Goal: Task Accomplishment & Management: Manage account settings

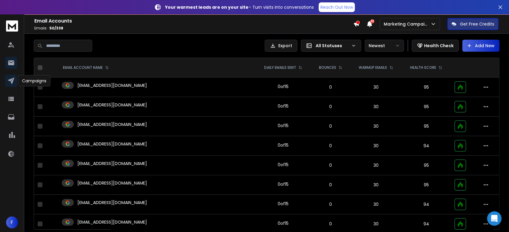
click at [10, 79] on icon at bounding box center [11, 81] width 6 height 6
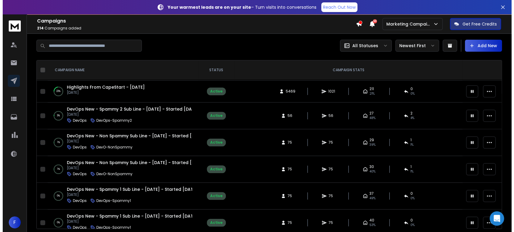
scroll to position [279, 0]
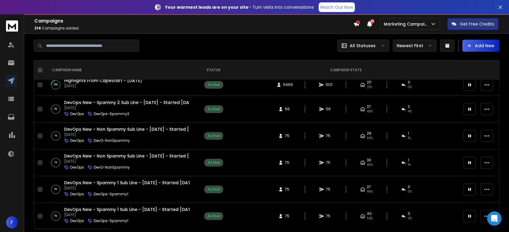
click at [483, 214] on icon "button" at bounding box center [486, 216] width 6 height 6
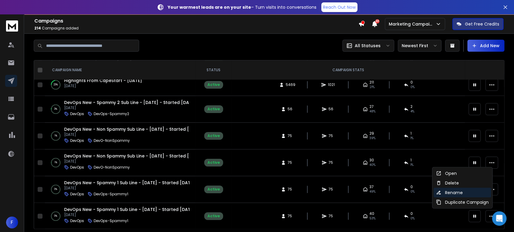
click at [462, 194] on div "Rename" at bounding box center [449, 193] width 27 height 6
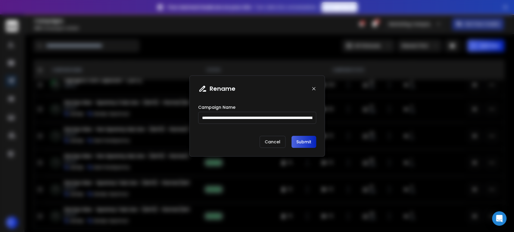
click at [269, 120] on input "**********" at bounding box center [257, 118] width 118 height 12
click at [312, 86] on icon at bounding box center [313, 88] width 5 height 5
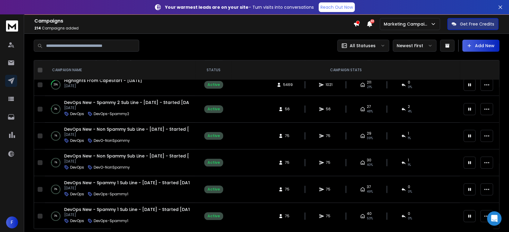
click at [483, 215] on icon "button" at bounding box center [486, 216] width 6 height 6
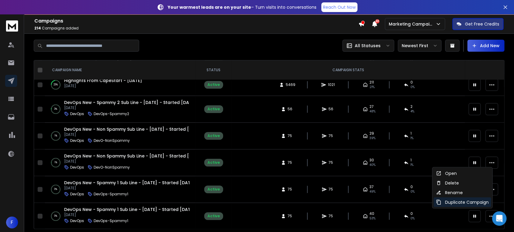
click at [459, 203] on div "Duplicate Campaign" at bounding box center [462, 203] width 53 height 6
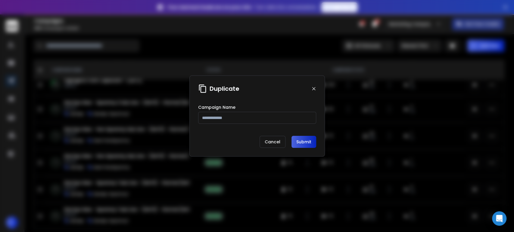
click at [265, 121] on input "text" at bounding box center [257, 118] width 118 height 12
paste input "**********"
click at [206, 120] on input "**********" at bounding box center [257, 118] width 118 height 12
type input "**********"
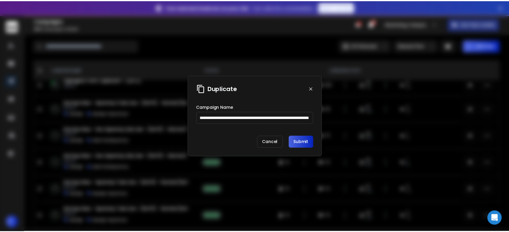
scroll to position [0, 0]
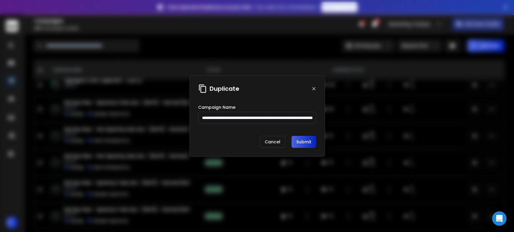
click at [302, 144] on button "Submit" at bounding box center [303, 142] width 25 height 12
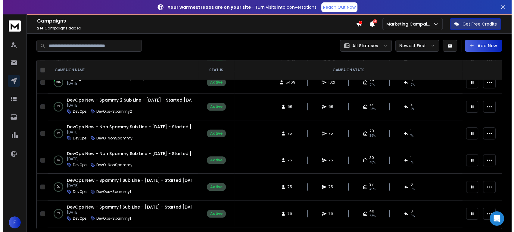
scroll to position [301, 0]
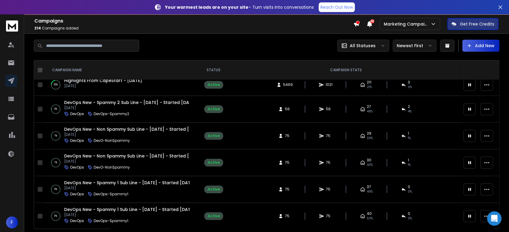
click at [484, 189] on icon "button" at bounding box center [486, 190] width 6 height 6
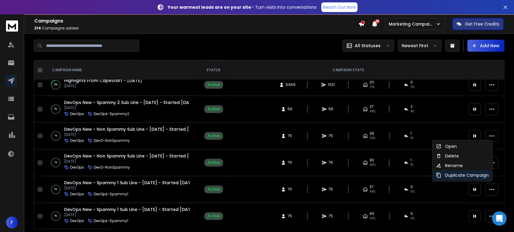
click at [465, 173] on div "Duplicate Campaign" at bounding box center [462, 176] width 53 height 6
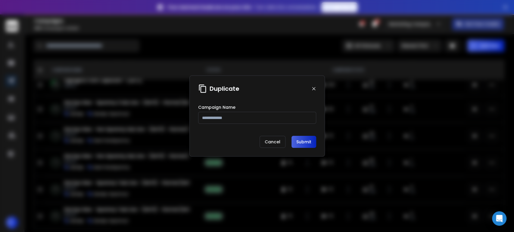
click at [272, 118] on input "text" at bounding box center [257, 118] width 118 height 12
paste input "**********"
click at [205, 119] on input "**********" at bounding box center [257, 118] width 118 height 12
type input "**********"
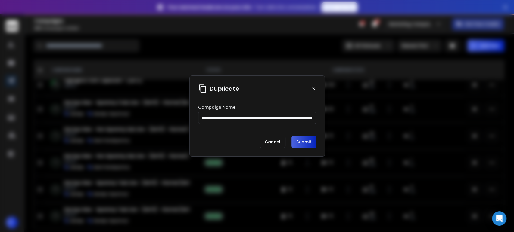
scroll to position [0, 0]
click at [301, 147] on button "Submit" at bounding box center [303, 142] width 25 height 12
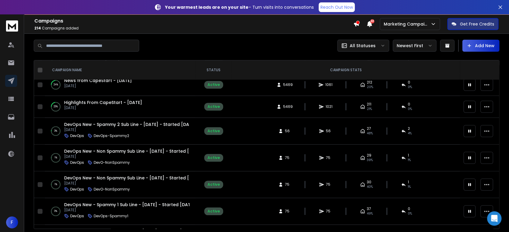
click at [483, 183] on icon "button" at bounding box center [486, 185] width 6 height 6
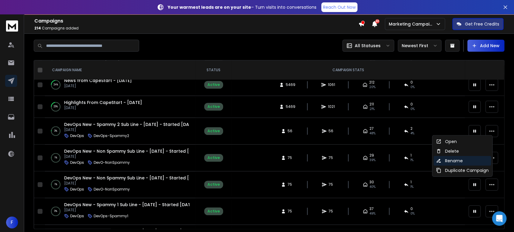
click at [461, 160] on div "Rename" at bounding box center [449, 161] width 27 height 6
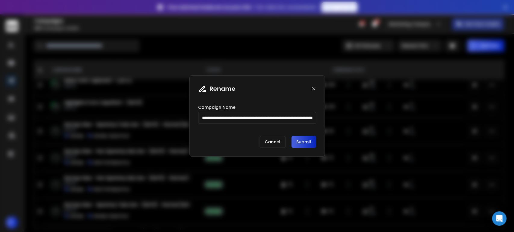
click at [272, 123] on input "**********" at bounding box center [257, 118] width 118 height 12
click at [275, 141] on p "Cancel" at bounding box center [273, 142] width 26 height 12
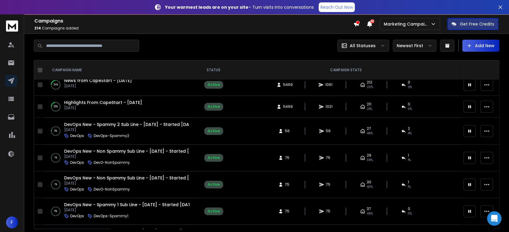
click at [483, 185] on icon "button" at bounding box center [486, 185] width 6 height 6
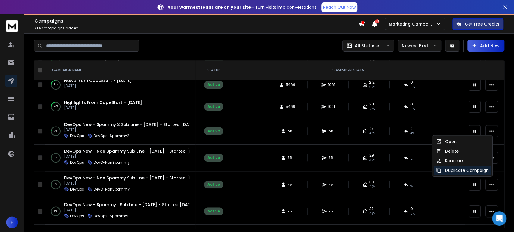
click at [450, 169] on div "Duplicate Campaign" at bounding box center [462, 171] width 53 height 6
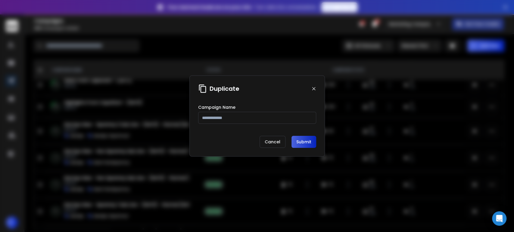
click at [261, 118] on input "text" at bounding box center [257, 118] width 118 height 12
paste input "**********"
click at [206, 119] on input "**********" at bounding box center [257, 118] width 118 height 12
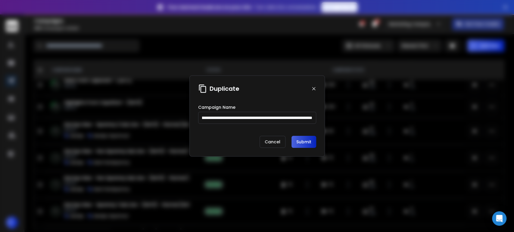
click at [209, 117] on input "**********" at bounding box center [257, 118] width 118 height 12
type input "**********"
click at [306, 139] on button "Submit" at bounding box center [303, 142] width 25 height 12
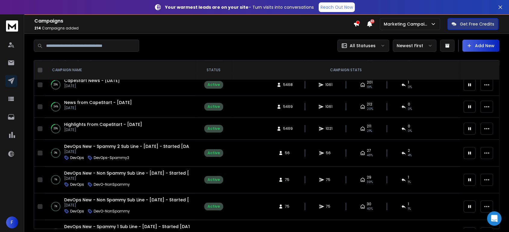
click at [483, 178] on icon "button" at bounding box center [486, 180] width 6 height 6
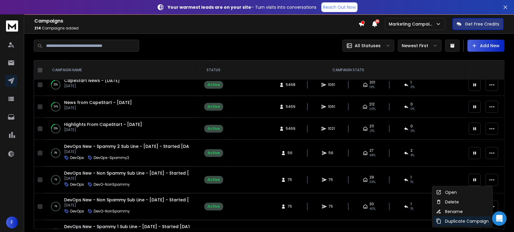
click at [456, 219] on div "Duplicate Campaign" at bounding box center [462, 222] width 53 height 6
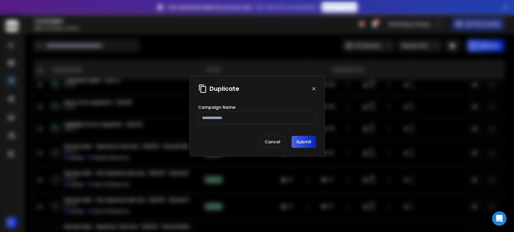
click at [260, 119] on input "text" at bounding box center [257, 118] width 118 height 12
paste input "**********"
click at [203, 119] on input "**********" at bounding box center [257, 118] width 118 height 12
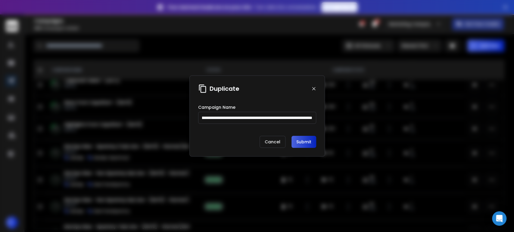
type input "**********"
click at [300, 141] on button "Submit" at bounding box center [303, 142] width 25 height 12
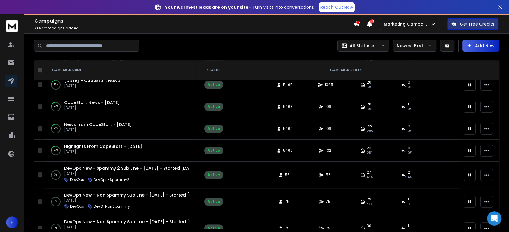
click at [483, 174] on icon "button" at bounding box center [486, 175] width 6 height 6
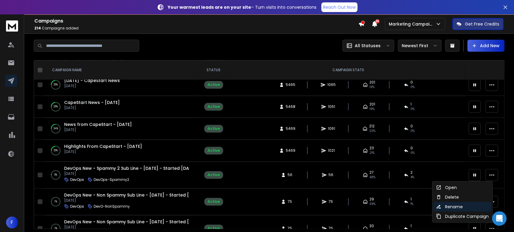
click at [451, 206] on div "Rename" at bounding box center [449, 207] width 27 height 6
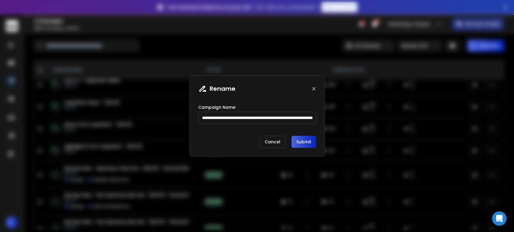
click at [282, 115] on input "**********" at bounding box center [257, 118] width 118 height 12
click at [275, 142] on p "Cancel" at bounding box center [273, 142] width 26 height 12
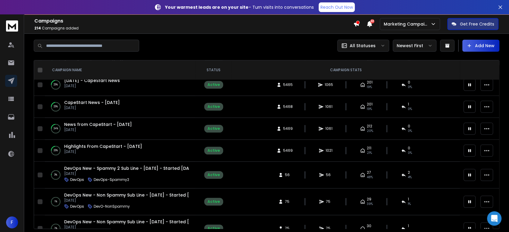
click at [483, 176] on icon "button" at bounding box center [486, 175] width 6 height 6
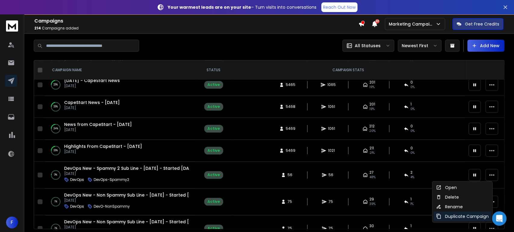
click at [459, 216] on div "Duplicate Campaign" at bounding box center [462, 217] width 53 height 6
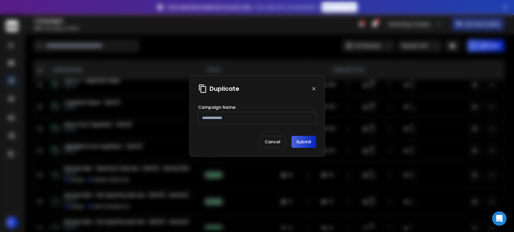
click at [263, 121] on input "text" at bounding box center [257, 118] width 118 height 12
paste input "**********"
type input "**********"
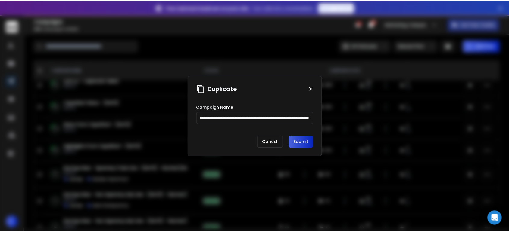
scroll to position [0, 0]
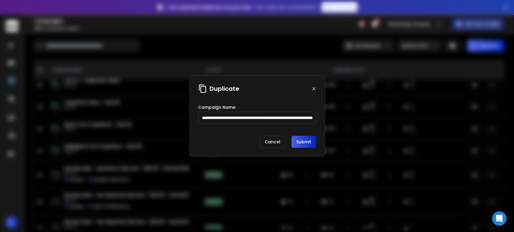
click at [301, 139] on button "Submit" at bounding box center [303, 142] width 25 height 12
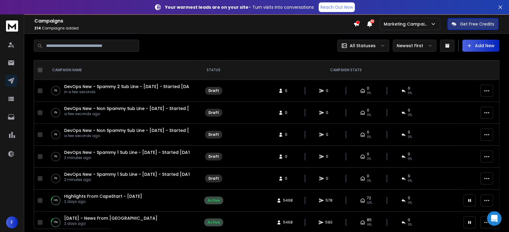
click at [484, 92] on icon "button" at bounding box center [486, 91] width 6 height 6
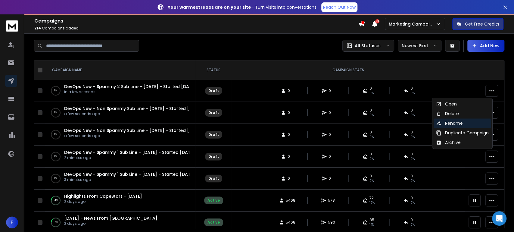
click at [459, 123] on div "Rename" at bounding box center [449, 123] width 27 height 6
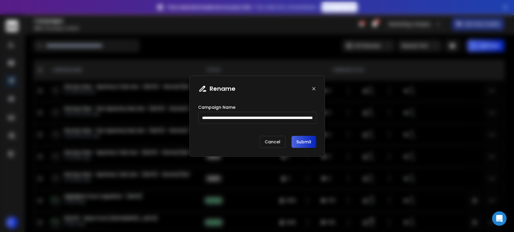
click at [297, 120] on input "**********" at bounding box center [257, 118] width 118 height 12
type input "**********"
click at [307, 144] on button "Submit" at bounding box center [303, 142] width 25 height 12
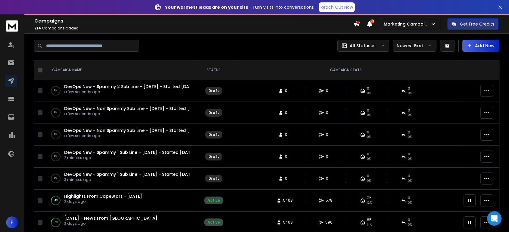
drag, startPoint x: 17, startPoint y: 81, endPoint x: 10, endPoint y: 81, distance: 7.8
click at [10, 81] on div at bounding box center [12, 82] width 14 height 14
click at [10, 81] on icon at bounding box center [11, 81] width 6 height 6
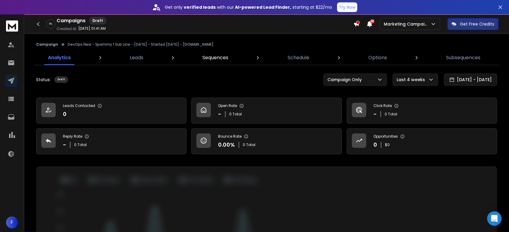
click at [221, 54] on link "Sequences" at bounding box center [215, 58] width 33 height 14
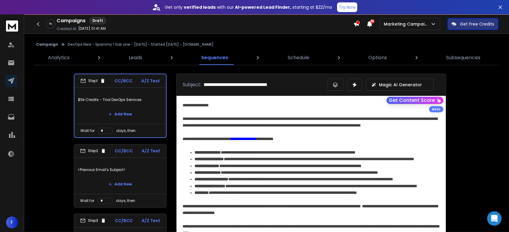
drag, startPoint x: 106, startPoint y: 130, endPoint x: 84, endPoint y: 129, distance: 21.7
click at [84, 129] on div "Wait for * days, then" at bounding box center [120, 131] width 92 height 14
type input "*"
click at [306, 58] on p "Schedule" at bounding box center [299, 57] width 22 height 7
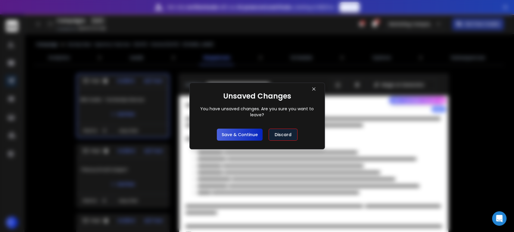
click at [312, 90] on icon at bounding box center [313, 89] width 5 height 5
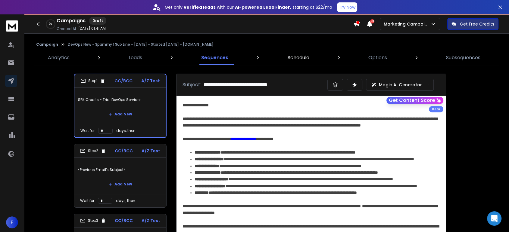
click at [299, 54] on link "Schedule" at bounding box center [298, 58] width 29 height 14
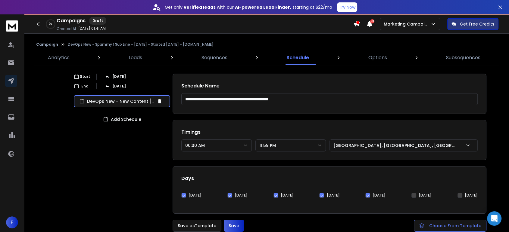
click at [126, 75] on p "Mon Aug 11 2025" at bounding box center [119, 76] width 14 height 5
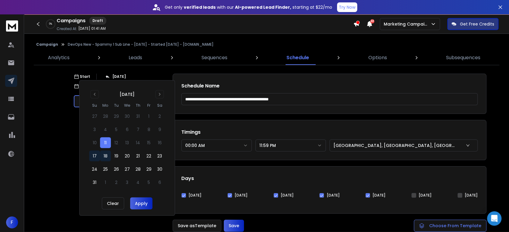
click at [105, 155] on button "18" at bounding box center [105, 156] width 11 height 11
click at [139, 203] on button "Apply" at bounding box center [141, 204] width 22 height 12
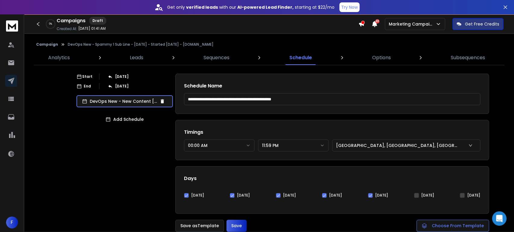
click at [219, 147] on button "00:00 AM" at bounding box center [219, 146] width 70 height 12
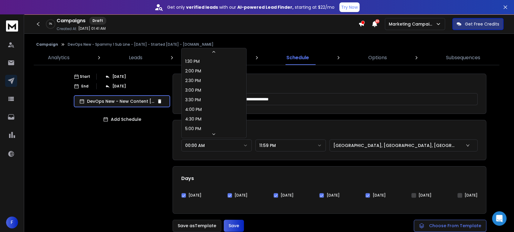
scroll to position [308, 0]
select select "********"
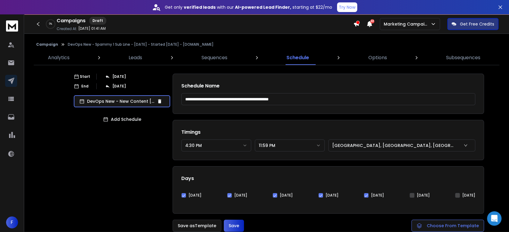
click at [236, 225] on button "Save" at bounding box center [234, 226] width 20 height 12
click at [379, 60] on p "Options" at bounding box center [377, 57] width 19 height 7
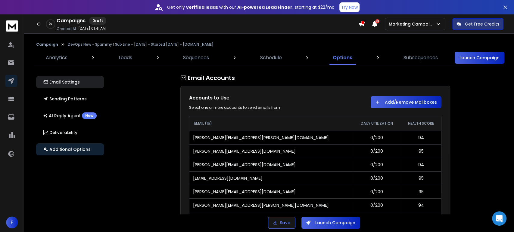
click at [73, 149] on p "Additional Options" at bounding box center [66, 150] width 47 height 6
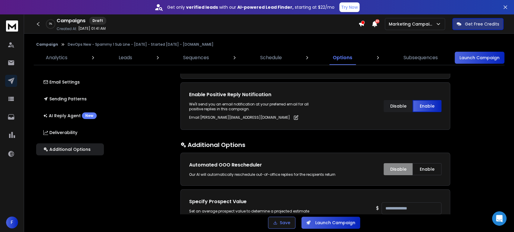
scroll to position [1094, 0]
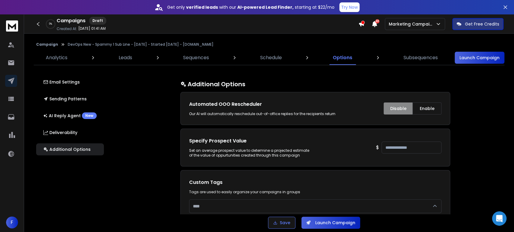
click at [479, 202] on div "Email Accounts Accounts to Use Select one or more accounts to send emails from …" at bounding box center [318, 144] width 411 height 141
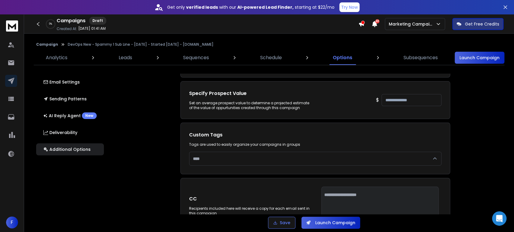
scroll to position [1148, 0]
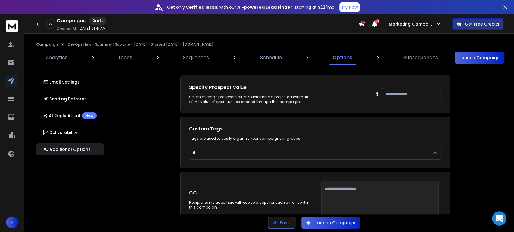
click at [238, 150] on input "*" at bounding box center [214, 153] width 47 height 11
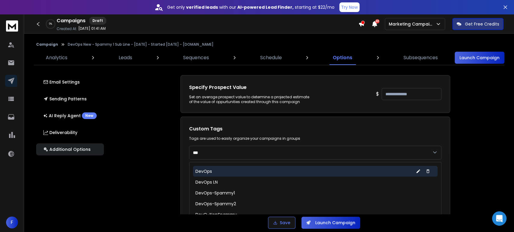
type input "***"
click at [226, 166] on div "DevOps" at bounding box center [315, 171] width 244 height 11
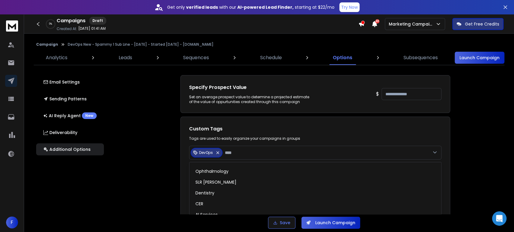
click at [436, 169] on div "Ophthalmology SLR Joel Dentistry CER AI Services DevOps SecOps SLR Meghan MLOps…" at bounding box center [315, 199] width 252 height 75
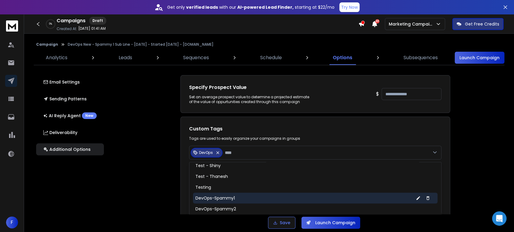
click at [215, 195] on p "DevOps-Spammy1" at bounding box center [214, 198] width 39 height 6
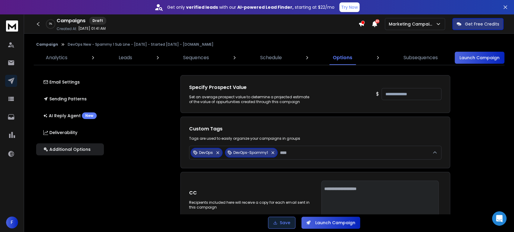
click at [288, 222] on button "Save" at bounding box center [281, 223] width 27 height 12
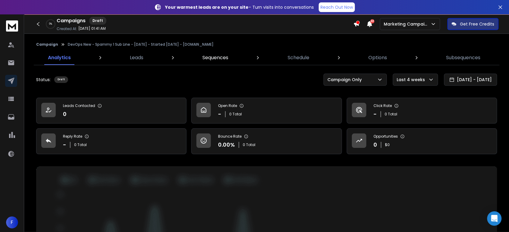
click at [203, 64] on link "Sequences" at bounding box center [215, 58] width 33 height 14
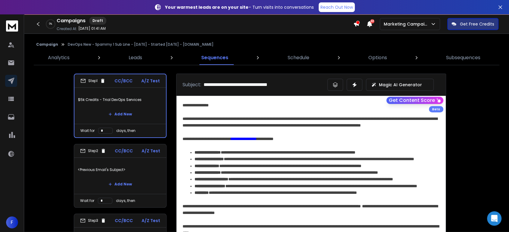
drag, startPoint x: 106, startPoint y: 132, endPoint x: 95, endPoint y: 130, distance: 10.4
click at [95, 130] on div "Wait for * days, then" at bounding box center [120, 131] width 92 height 14
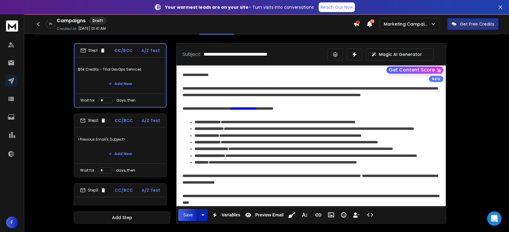
type input "*"
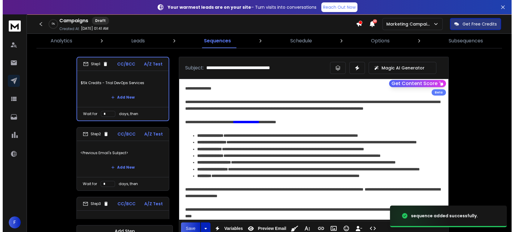
scroll to position [0, 0]
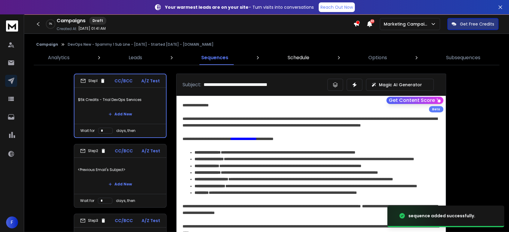
click at [306, 58] on p "Schedule" at bounding box center [299, 57] width 22 height 7
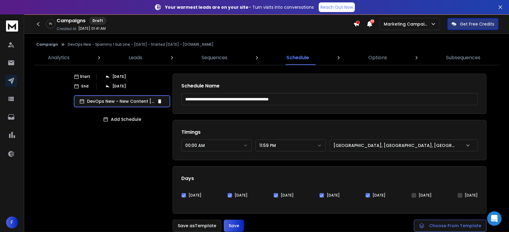
click at [125, 76] on p "Tue Aug 12 2025" at bounding box center [119, 76] width 14 height 5
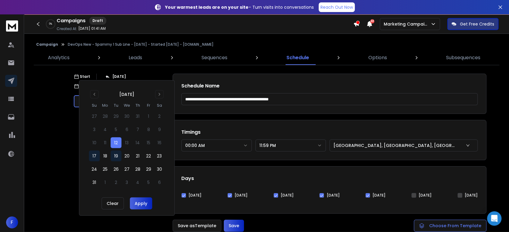
click at [118, 157] on button "19" at bounding box center [115, 156] width 11 height 11
click at [138, 205] on button "Apply" at bounding box center [141, 204] width 22 height 12
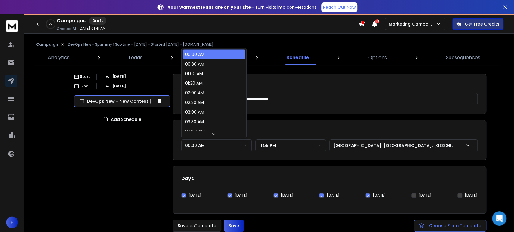
click at [225, 146] on button "00:00 AM" at bounding box center [216, 146] width 70 height 12
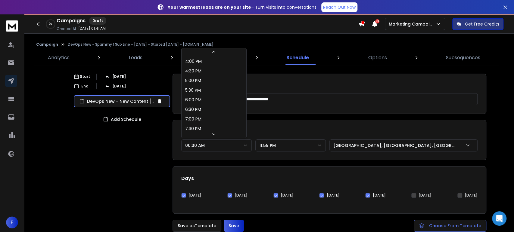
scroll to position [318, 0]
select select "********"
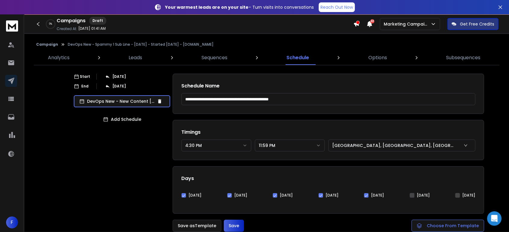
click at [231, 222] on button "Save" at bounding box center [234, 226] width 20 height 12
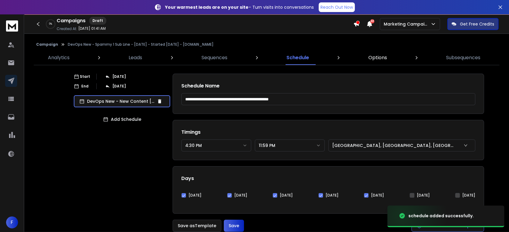
click at [371, 63] on link "Options" at bounding box center [377, 58] width 26 height 14
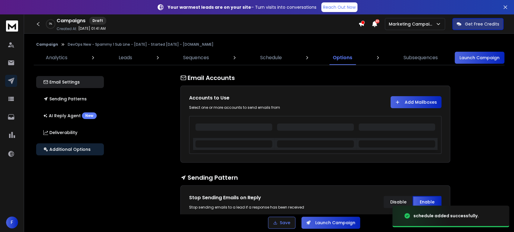
click at [69, 151] on p "Additional Options" at bounding box center [66, 150] width 47 height 6
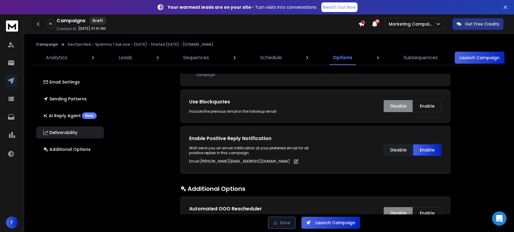
scroll to position [999, 0]
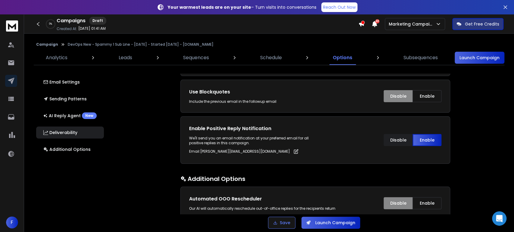
click at [171, 190] on div "Email Accounts Accounts to Use Select one or more accounts to send emails from …" at bounding box center [318, 144] width 411 height 141
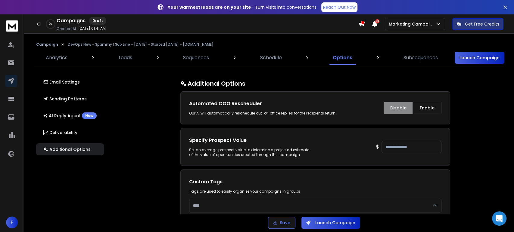
scroll to position [1146, 0]
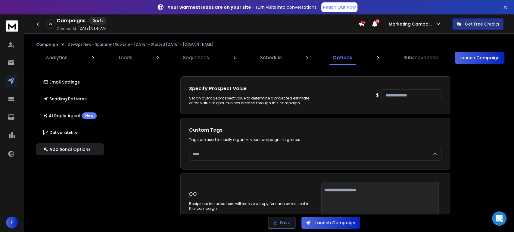
click at [238, 150] on input at bounding box center [214, 154] width 47 height 11
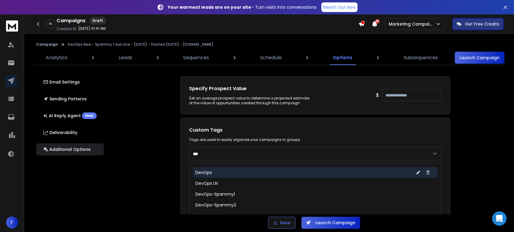
type input "***"
click at [208, 168] on div "DevOps" at bounding box center [315, 172] width 244 height 11
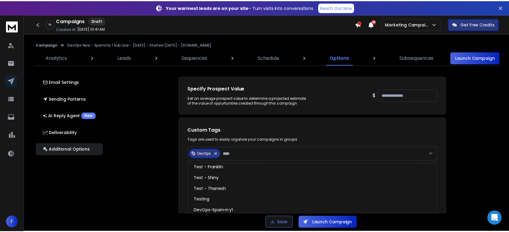
scroll to position [179, 0]
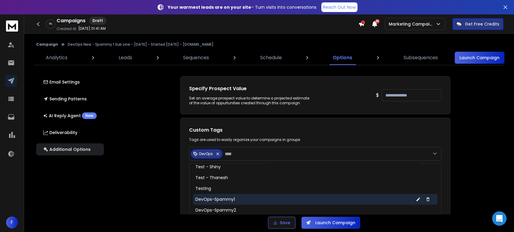
click at [231, 197] on p "DevOps-Spammy1" at bounding box center [214, 200] width 39 height 6
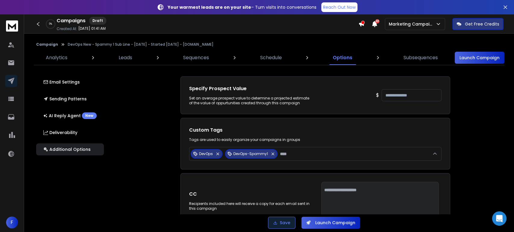
click at [281, 221] on button "Save" at bounding box center [281, 223] width 27 height 12
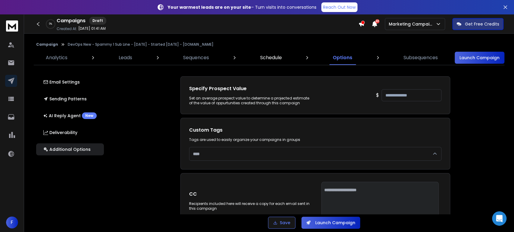
click at [276, 59] on p "Schedule" at bounding box center [271, 57] width 22 height 7
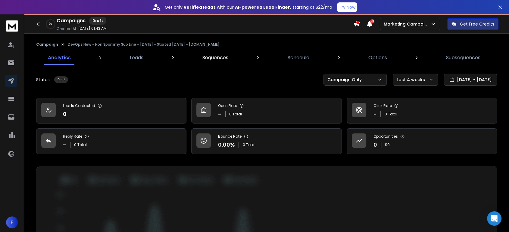
click at [213, 55] on p "Sequences" at bounding box center [215, 57] width 26 height 7
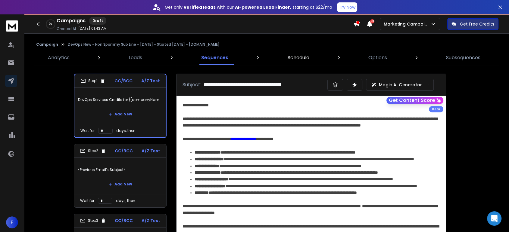
click at [309, 58] on link "Schedule" at bounding box center [298, 58] width 29 height 14
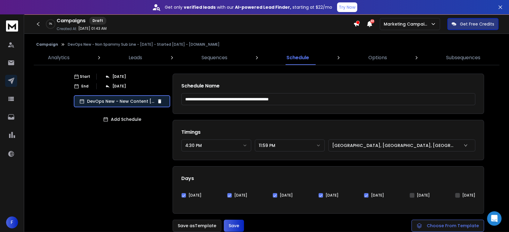
click at [120, 99] on p "DevOps New - New Content May 30, 3035 - August 13, 2025" at bounding box center [120, 101] width 67 height 6
click at [120, 79] on p "Wed Aug 13 2025" at bounding box center [119, 76] width 14 height 5
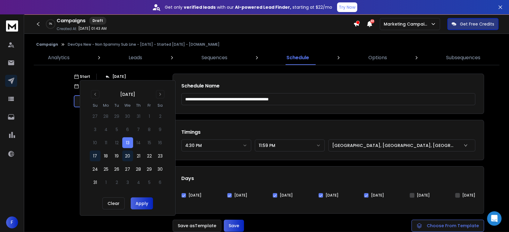
click at [126, 157] on button "20" at bounding box center [127, 156] width 11 height 11
click at [143, 203] on button "Apply" at bounding box center [142, 204] width 22 height 12
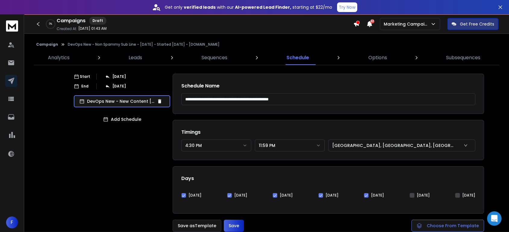
click at [235, 225] on button "Save" at bounding box center [234, 226] width 20 height 12
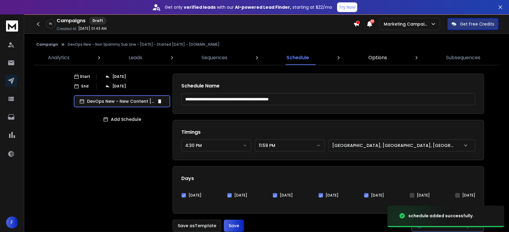
click at [365, 54] on link "Options" at bounding box center [377, 58] width 26 height 14
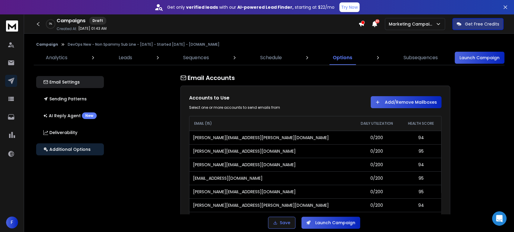
click at [79, 150] on p "Additional Options" at bounding box center [66, 150] width 47 height 6
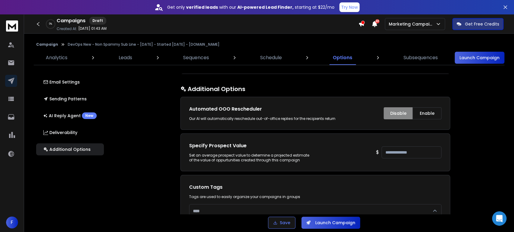
scroll to position [1094, 0]
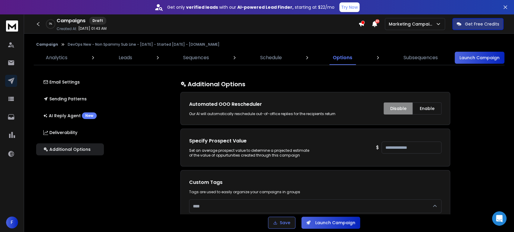
click at [139, 170] on div "Email Accounts Accounts to Use Select one or more accounts to send emails from …" at bounding box center [318, 144] width 411 height 141
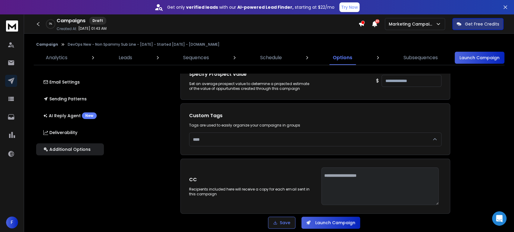
scroll to position [1161, 0]
click at [226, 134] on input "**" at bounding box center [214, 139] width 47 height 11
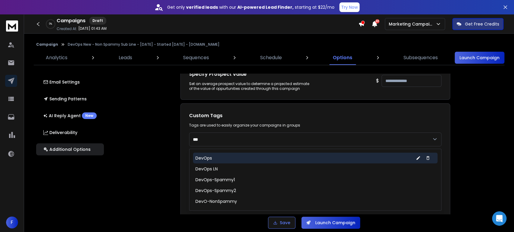
type input "***"
click at [206, 155] on p "DevOps" at bounding box center [203, 158] width 17 height 6
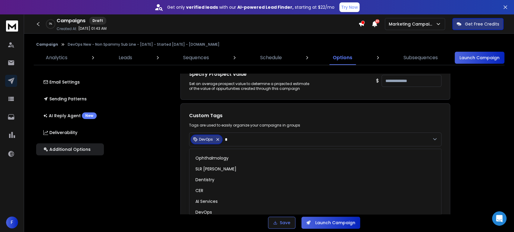
click at [252, 134] on input "*" at bounding box center [245, 139] width 47 height 11
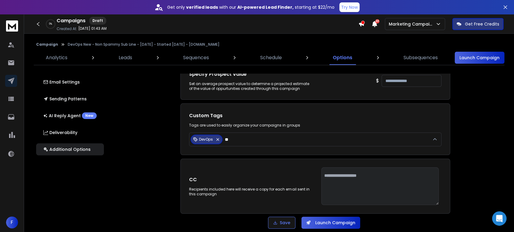
type input "*"
click at [252, 134] on input at bounding box center [245, 139] width 47 height 11
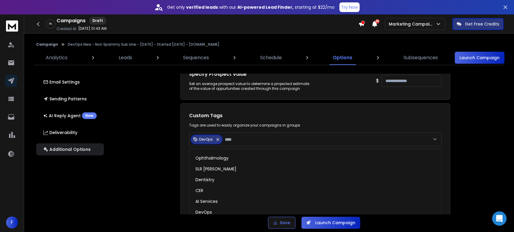
click at [252, 134] on input at bounding box center [245, 139] width 47 height 11
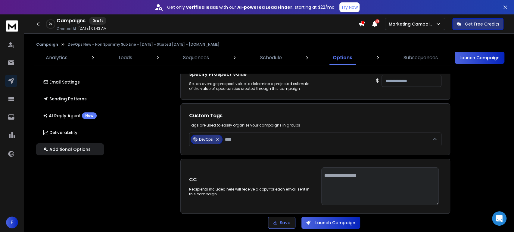
click at [253, 134] on input at bounding box center [245, 139] width 47 height 11
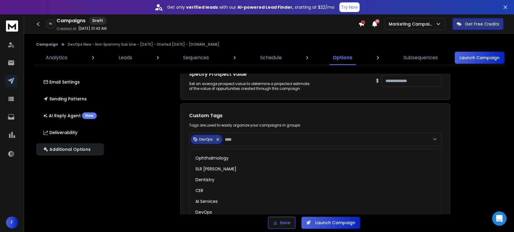
click at [436, 152] on div "Ophthalmology SLR Joel Dentistry CER AI Services DevOps SecOps SLR Meghan MLOps…" at bounding box center [315, 186] width 252 height 75
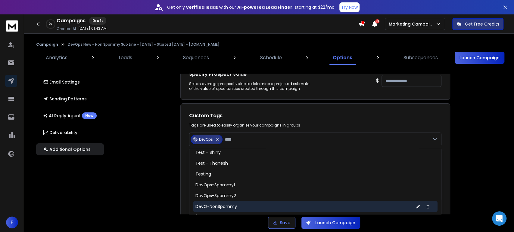
click at [256, 201] on div "DevO-NonSpammy" at bounding box center [315, 206] width 244 height 11
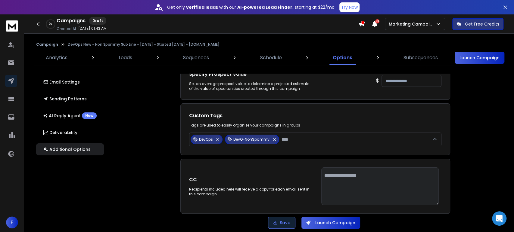
click at [282, 222] on button "Save" at bounding box center [281, 223] width 27 height 12
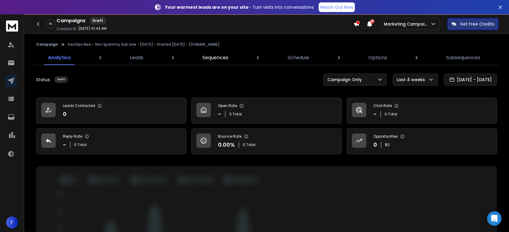
click at [213, 58] on p "Sequences" at bounding box center [215, 57] width 26 height 7
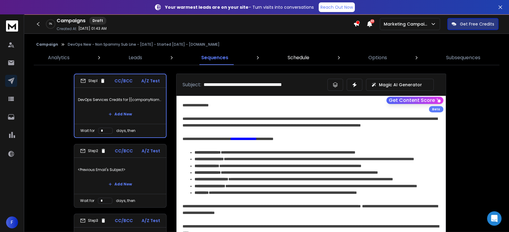
click at [297, 57] on p "Schedule" at bounding box center [299, 57] width 22 height 7
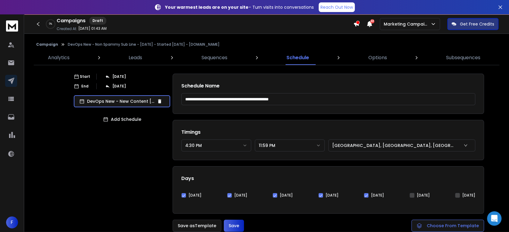
click at [124, 79] on p "[DATE]" at bounding box center [119, 76] width 14 height 5
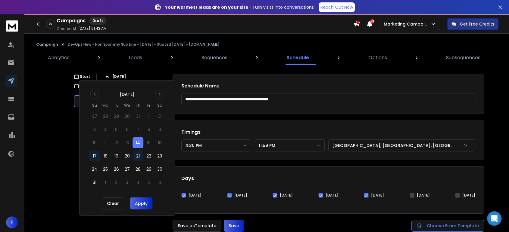
click at [139, 158] on button "21" at bounding box center [137, 156] width 11 height 11
click at [147, 202] on button "Apply" at bounding box center [141, 204] width 22 height 12
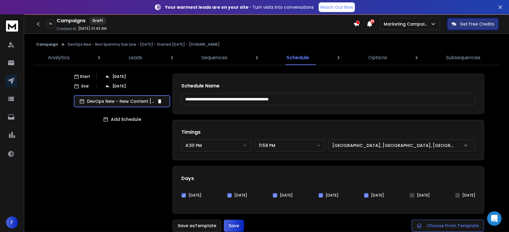
click at [234, 223] on button "Save" at bounding box center [234, 226] width 20 height 12
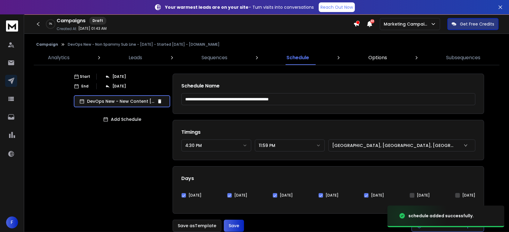
click at [375, 56] on p "Options" at bounding box center [377, 57] width 19 height 7
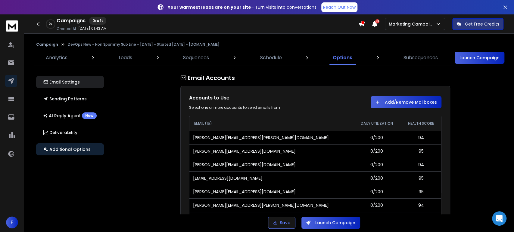
click at [84, 151] on p "Additional Options" at bounding box center [66, 150] width 47 height 6
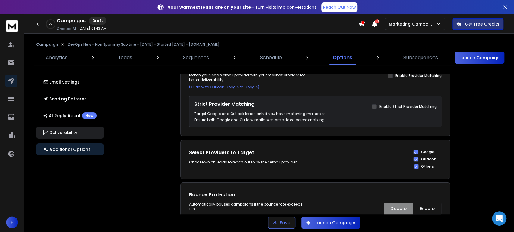
scroll to position [1094, 0]
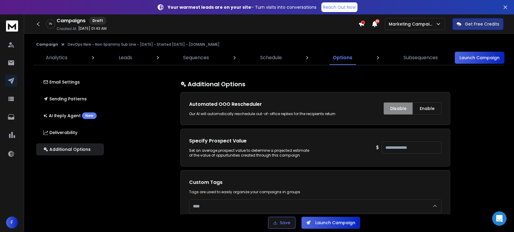
type button "email-settings"
click at [134, 168] on div "Email Accounts Accounts to Use Select one or more accounts to send emails from …" at bounding box center [318, 144] width 411 height 141
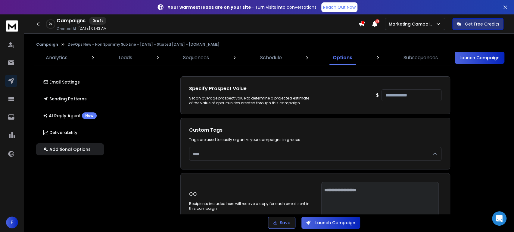
scroll to position [1161, 0]
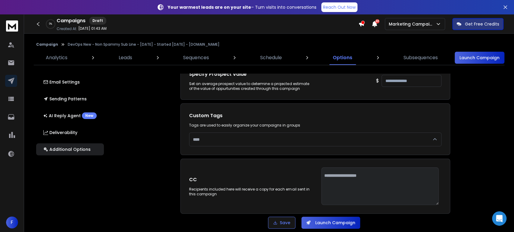
click at [219, 134] on input at bounding box center [214, 139] width 47 height 11
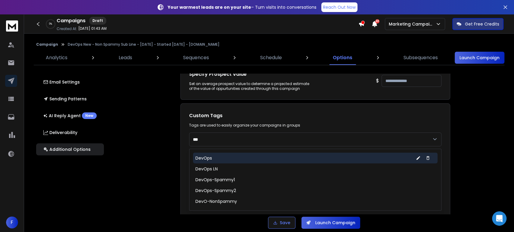
type input "***"
click at [210, 153] on div "DevOps" at bounding box center [315, 158] width 244 height 11
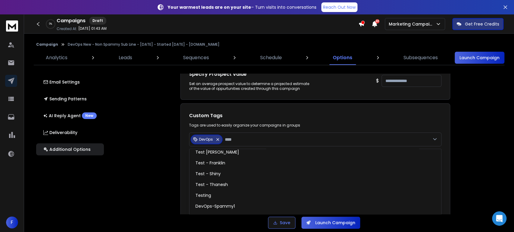
scroll to position [179, 0]
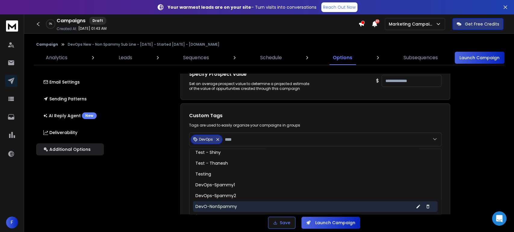
click at [236, 201] on div "DevO-NonSpammy" at bounding box center [315, 206] width 244 height 11
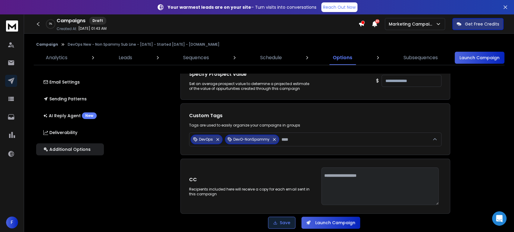
click at [280, 227] on button "Save" at bounding box center [281, 223] width 27 height 12
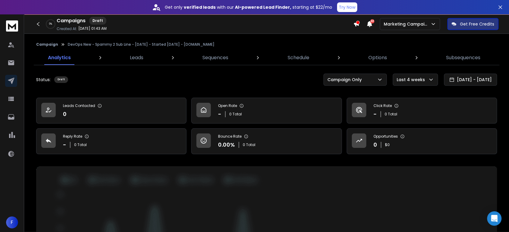
click at [232, 59] on div "Analytics Leads Sequences Schedule Options Subsequences" at bounding box center [264, 58] width 461 height 14
click at [290, 53] on link "Schedule" at bounding box center [298, 58] width 29 height 14
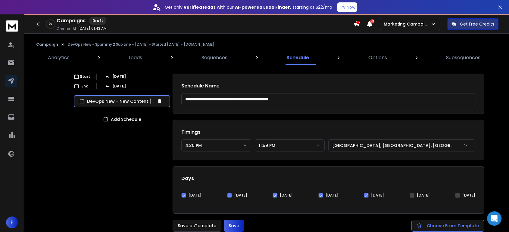
click at [126, 74] on p "[DATE]" at bounding box center [119, 76] width 14 height 5
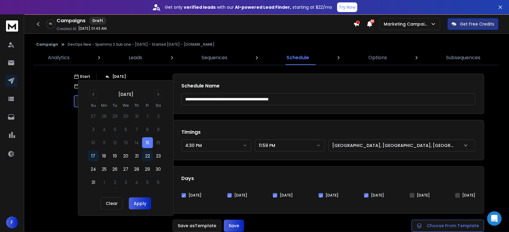
click at [147, 157] on button "22" at bounding box center [147, 156] width 11 height 11
click at [141, 204] on button "Apply" at bounding box center [140, 204] width 22 height 12
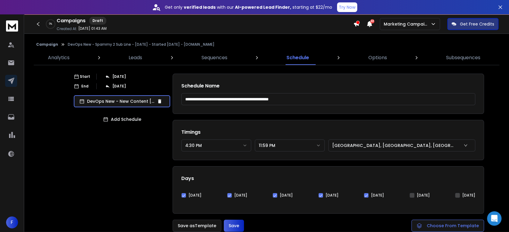
click at [235, 225] on button "Save" at bounding box center [234, 226] width 20 height 12
click at [363, 61] on div "Analytics Leads Sequences Schedule Options Subsequences" at bounding box center [264, 58] width 461 height 14
click at [365, 61] on link "Options" at bounding box center [377, 58] width 26 height 14
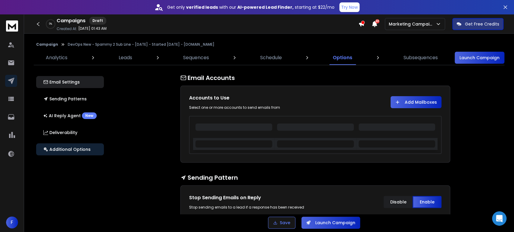
click at [72, 153] on button "Additional Options" at bounding box center [70, 150] width 68 height 12
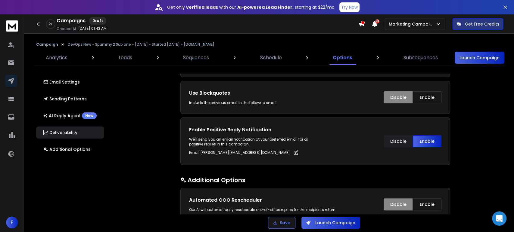
scroll to position [999, 0]
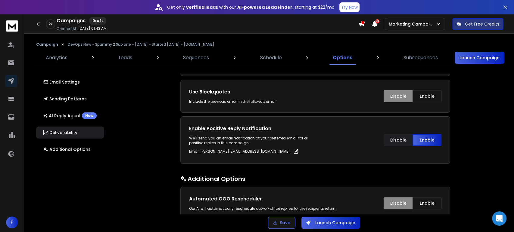
click at [472, 146] on div "Email Accounts Accounts to Use Select one or more accounts to send emails from …" at bounding box center [318, 144] width 411 height 141
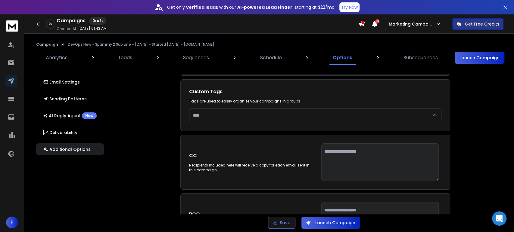
scroll to position [1200, 0]
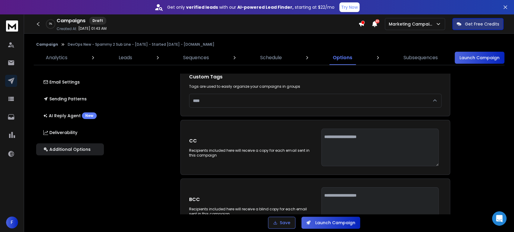
click at [263, 98] on div at bounding box center [315, 101] width 252 height 14
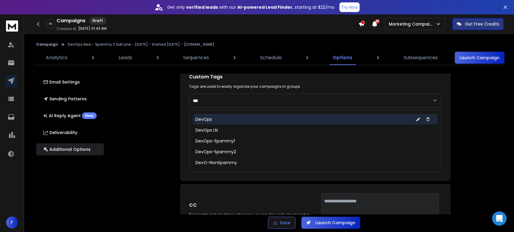
type input "***"
click at [232, 114] on div "DevOps" at bounding box center [315, 119] width 244 height 11
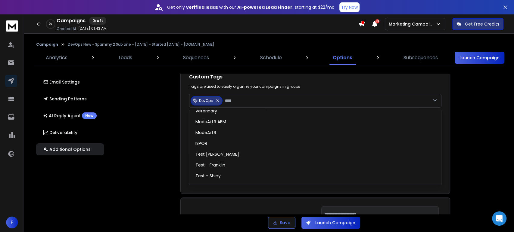
scroll to position [179, 0]
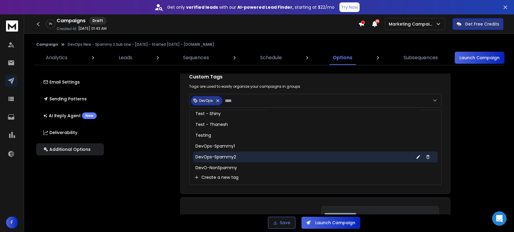
click at [246, 152] on div "DevOps-Spammy2" at bounding box center [315, 157] width 244 height 11
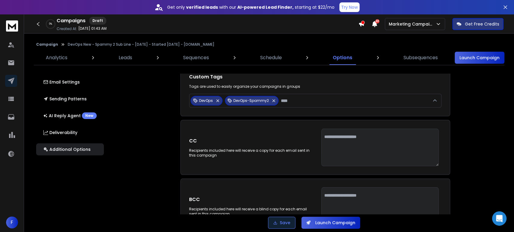
click at [278, 223] on button "Save" at bounding box center [281, 223] width 27 height 12
